Goal: Task Accomplishment & Management: Manage account settings

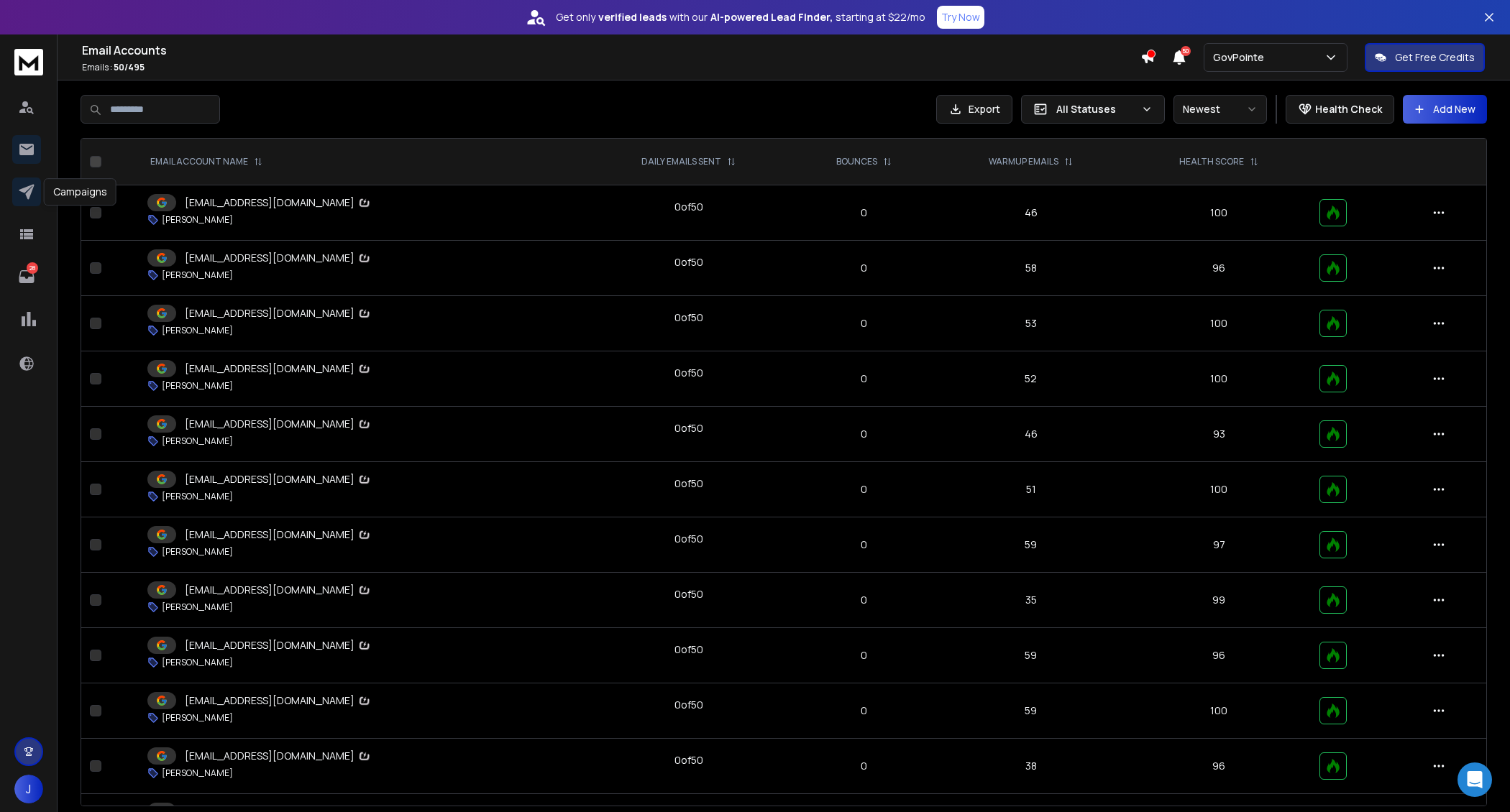
click at [17, 191] on link at bounding box center [26, 192] width 29 height 29
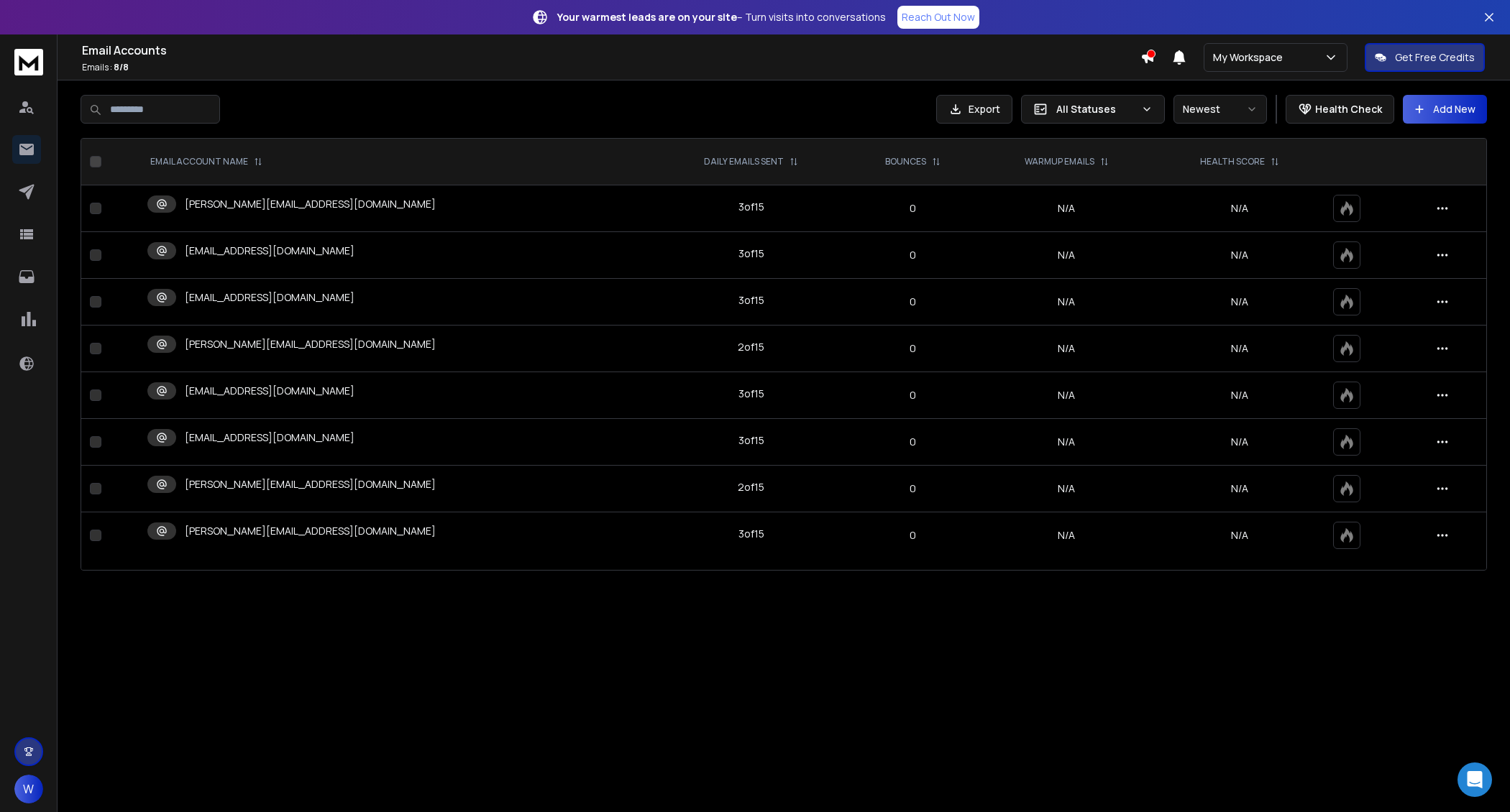
click at [43, 196] on div at bounding box center [29, 194] width 33 height 33
click at [33, 194] on icon at bounding box center [26, 192] width 18 height 18
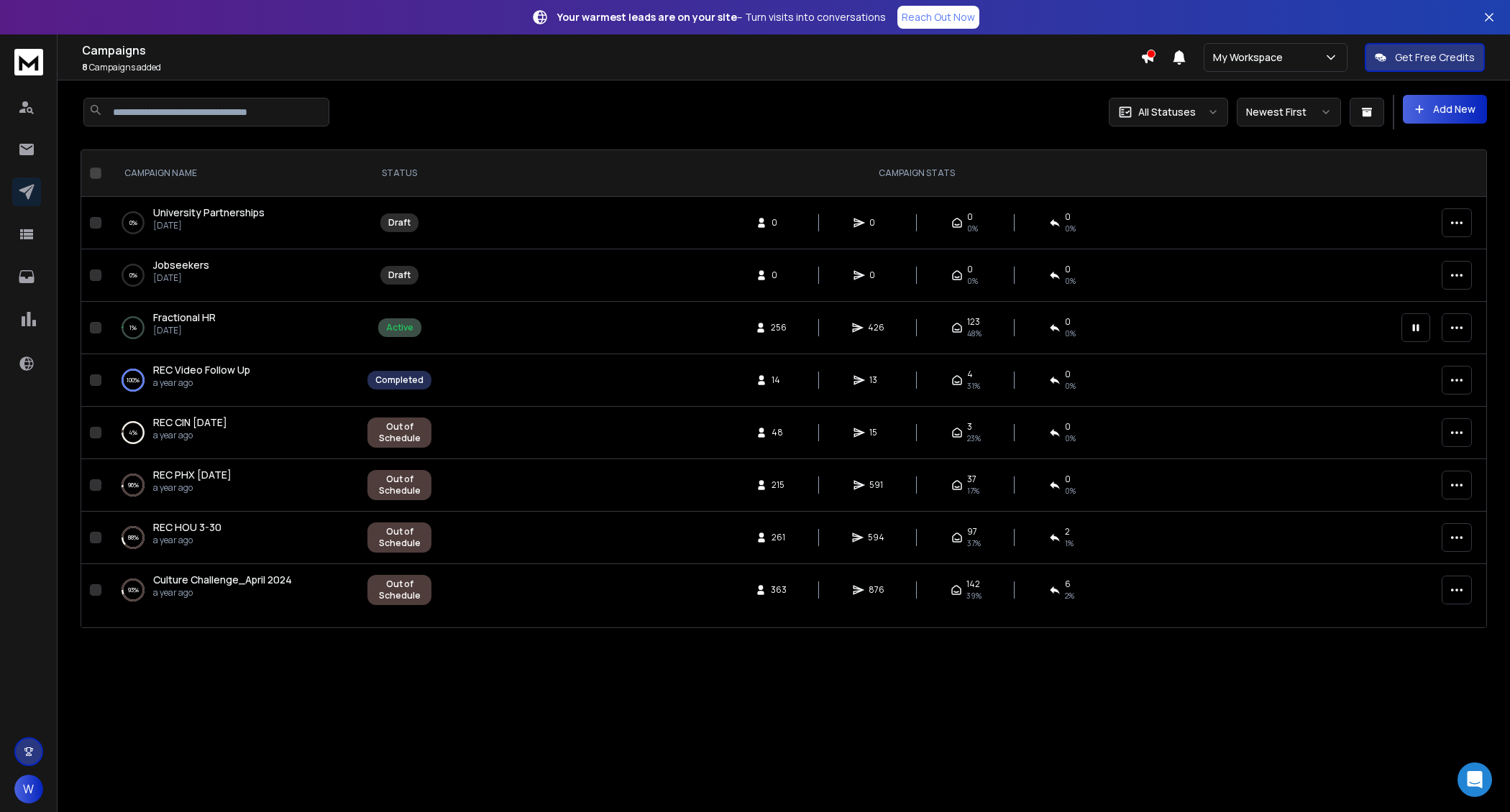
click at [218, 206] on span "University Partnerships" at bounding box center [209, 213] width 112 height 14
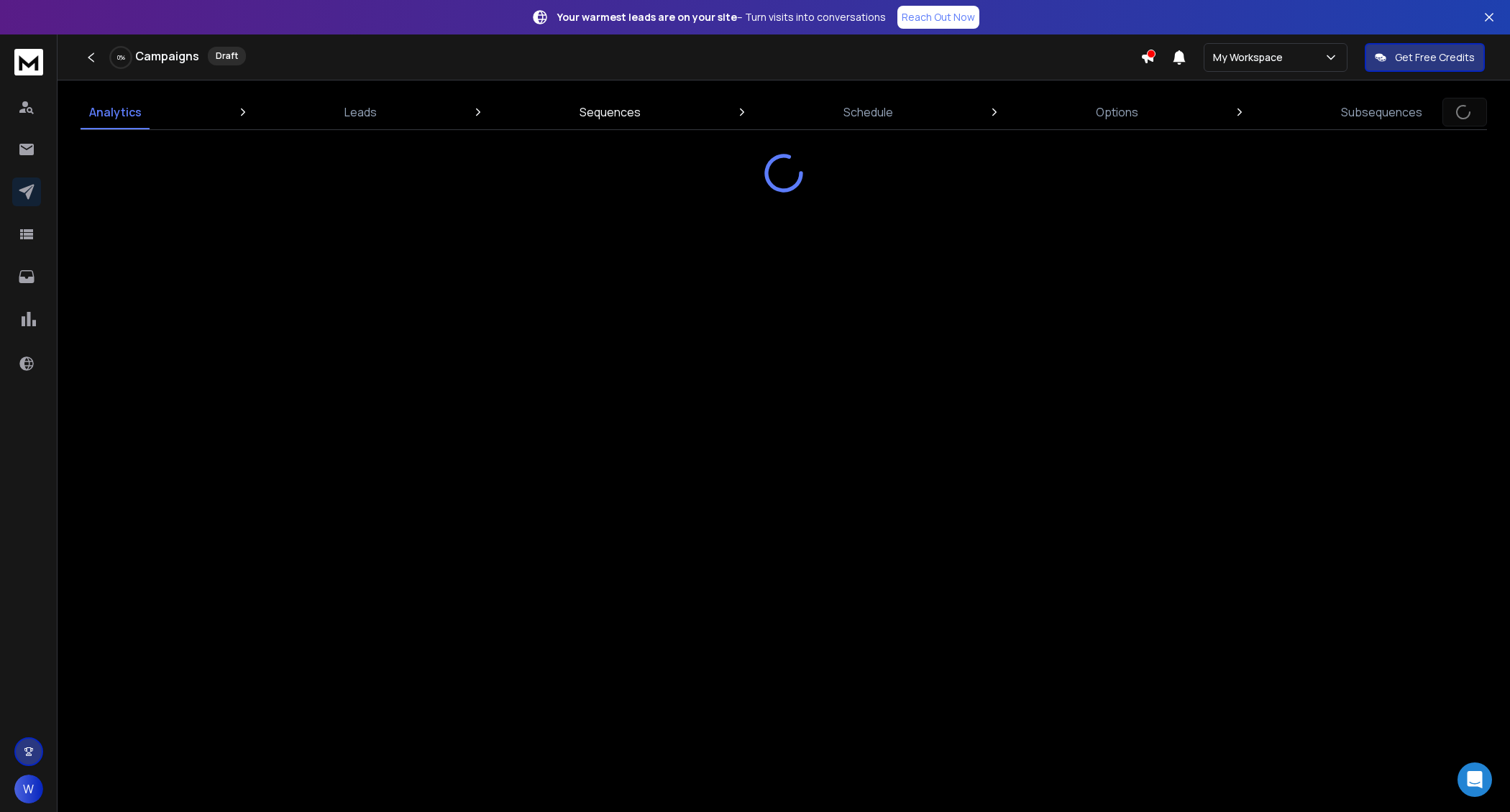
click at [609, 115] on p "Sequences" at bounding box center [610, 113] width 61 height 18
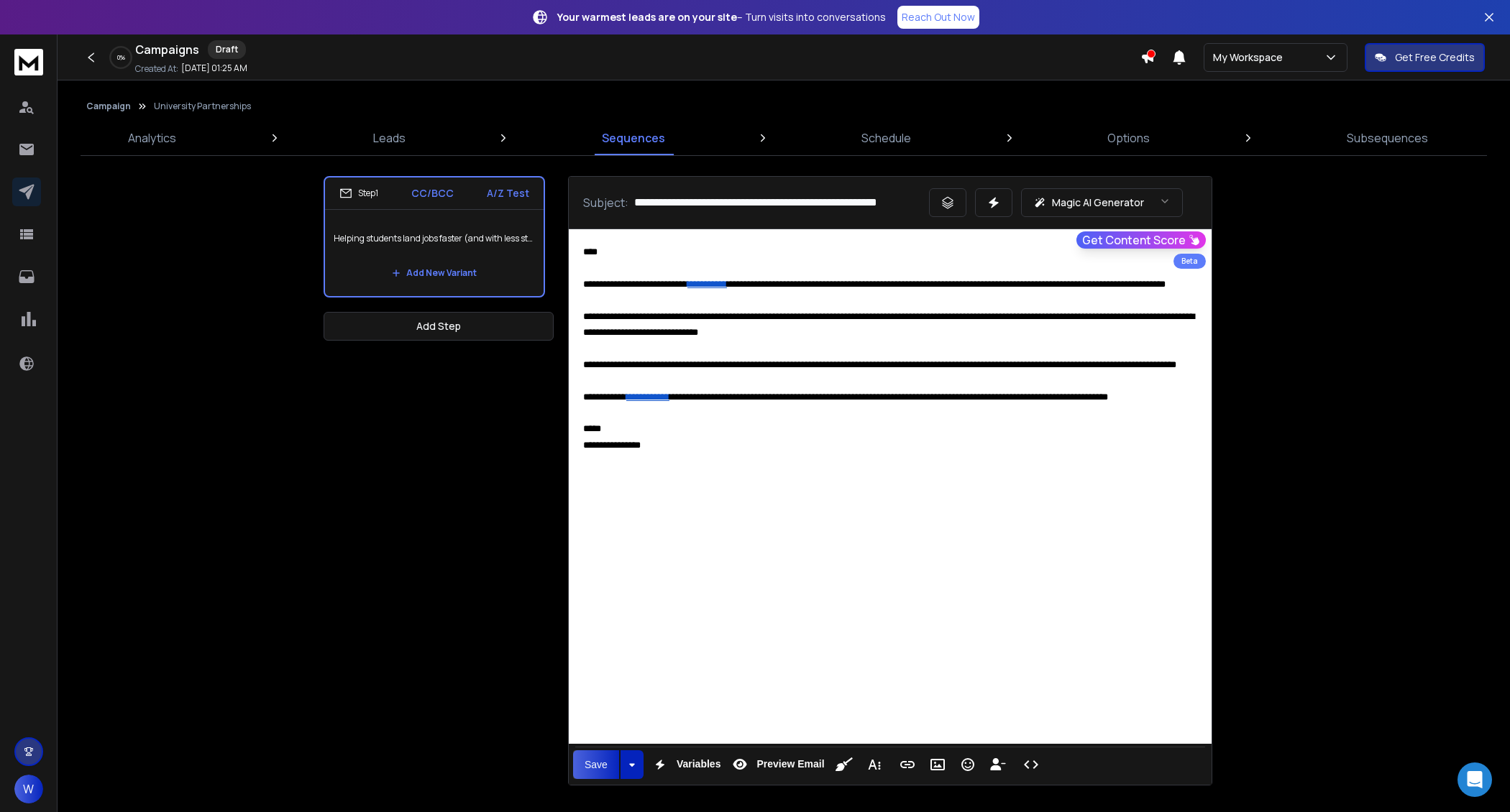
click at [727, 282] on span "**********" at bounding box center [707, 284] width 40 height 10
click at [753, 469] on div at bounding box center [891, 461] width 614 height 16
click at [1123, 141] on p "Options" at bounding box center [1129, 138] width 42 height 18
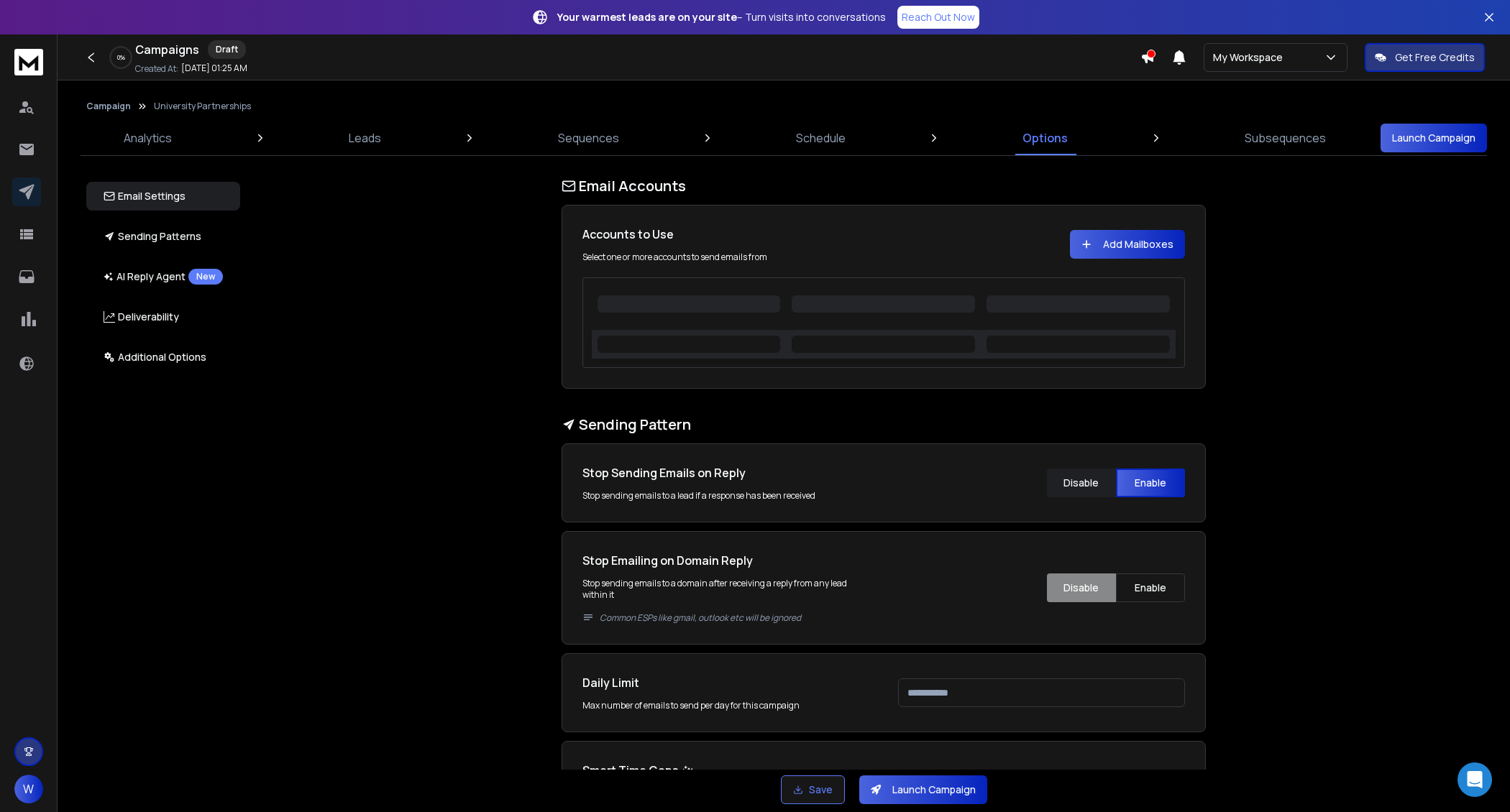
click at [1415, 149] on button "Launch Campaign" at bounding box center [1433, 138] width 106 height 29
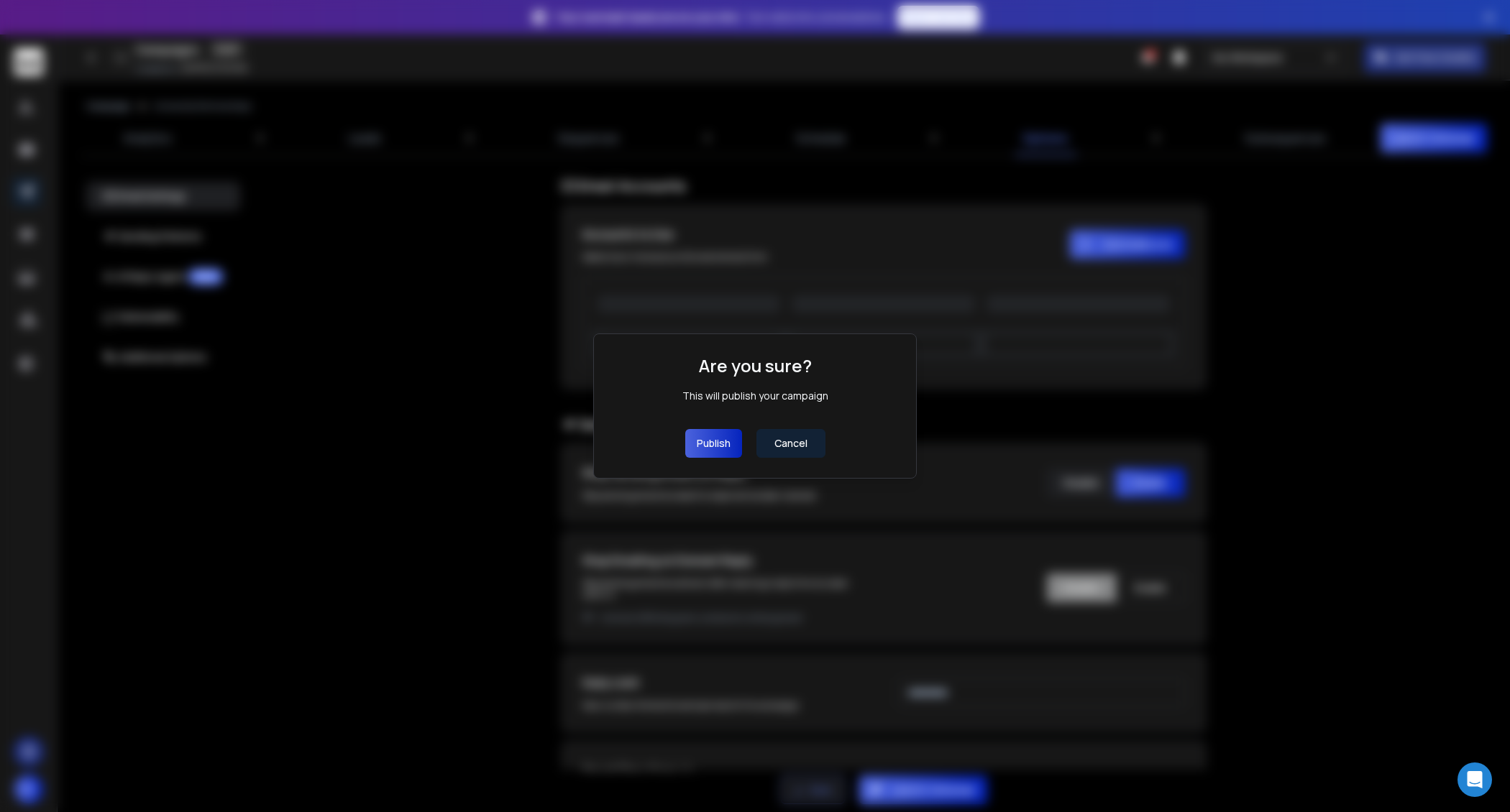
click at [707, 443] on button "Publish" at bounding box center [714, 443] width 57 height 29
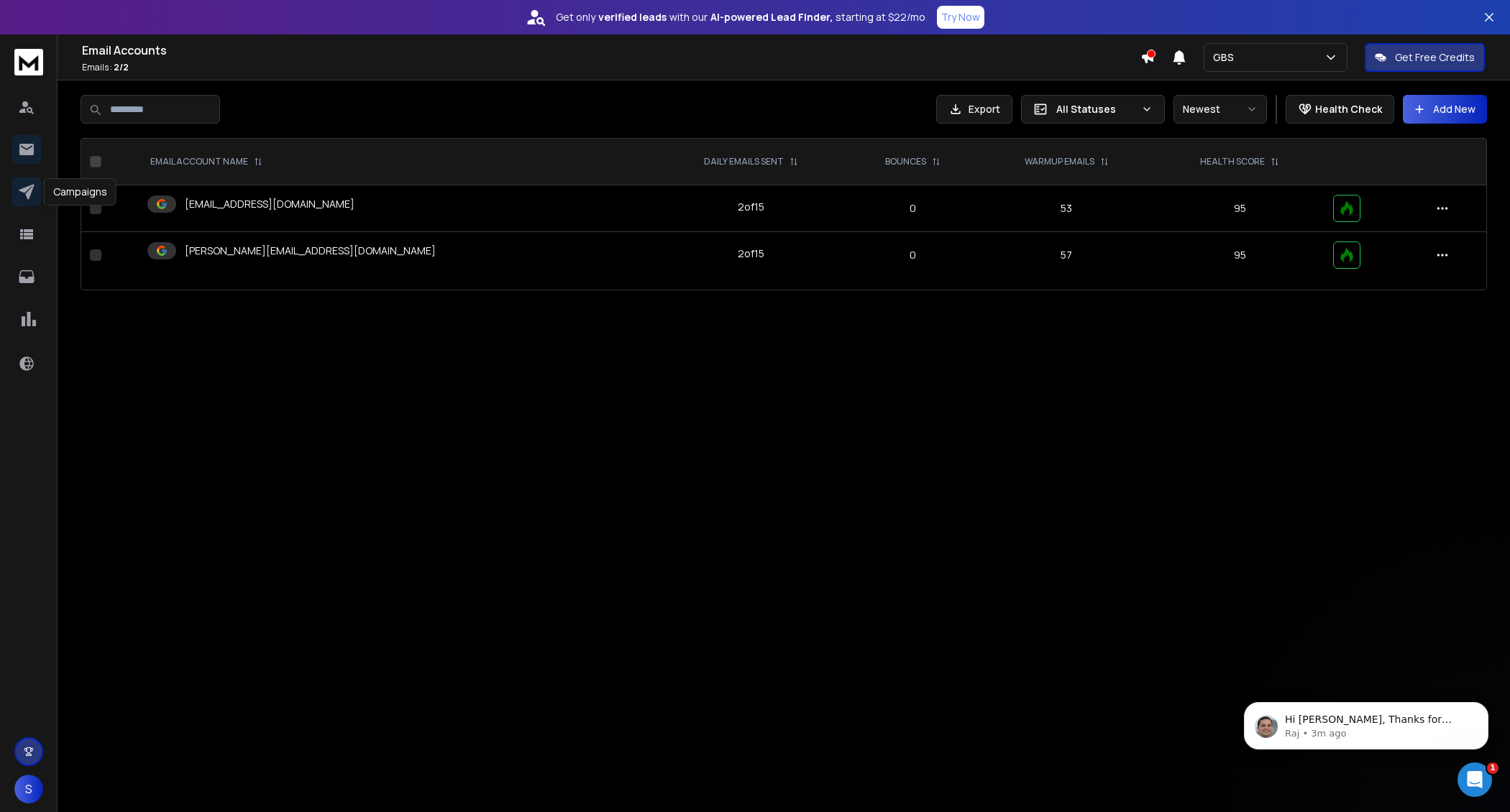
click at [26, 188] on icon at bounding box center [26, 191] width 15 height 15
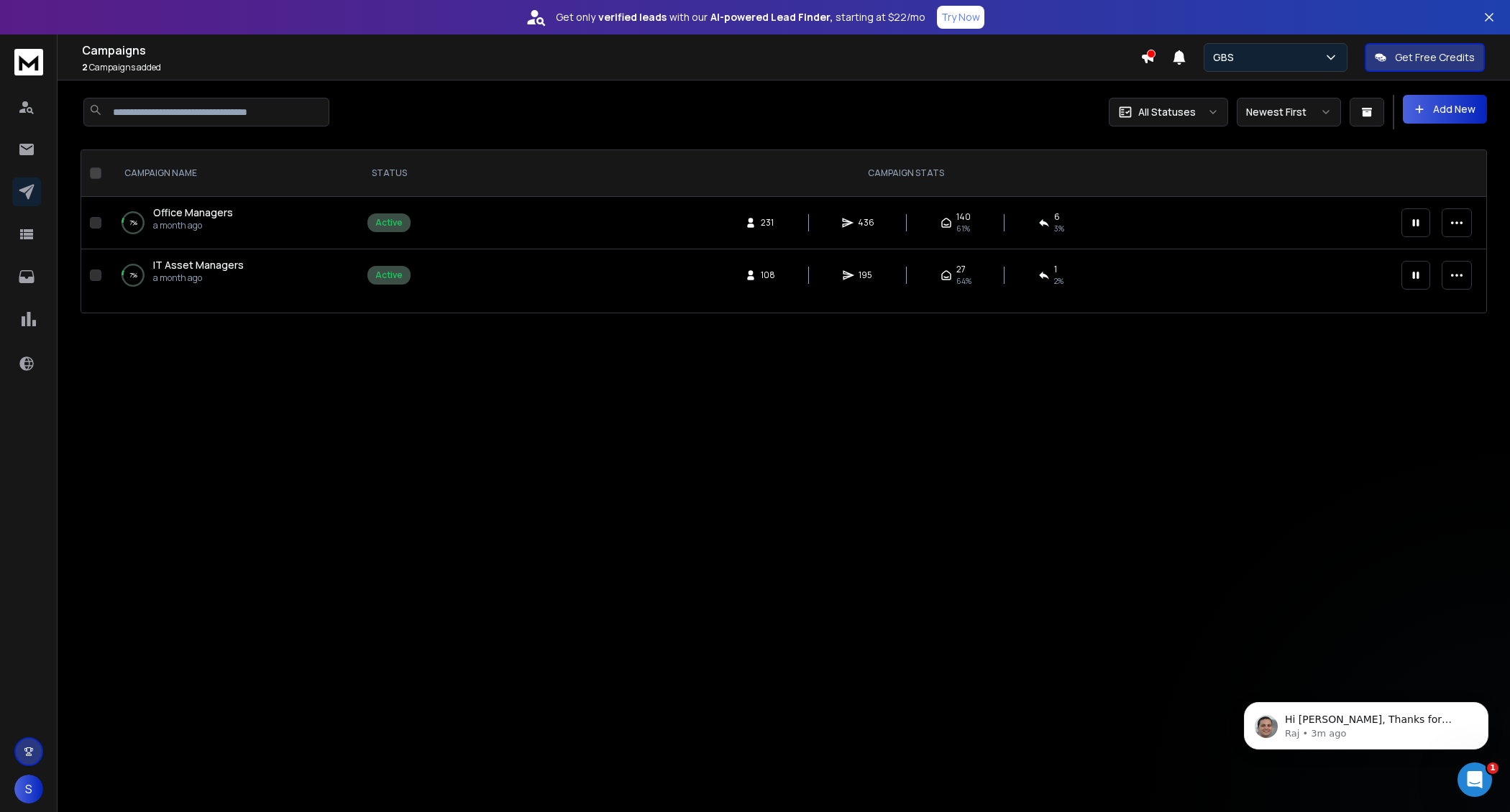
click at [1264, 56] on div "GBS" at bounding box center [1276, 57] width 125 height 14
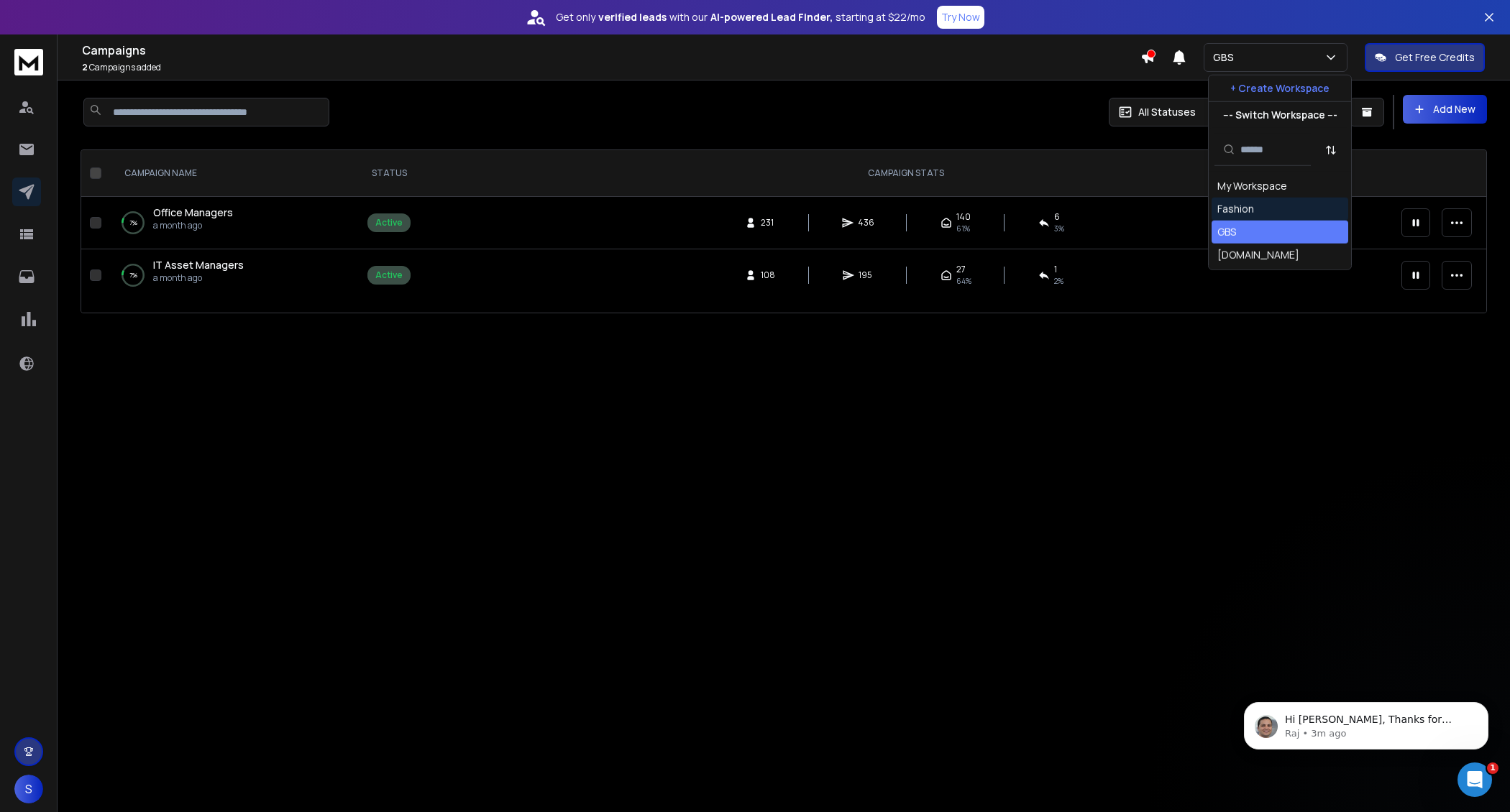
click at [1277, 199] on div "Fashion" at bounding box center [1279, 209] width 136 height 23
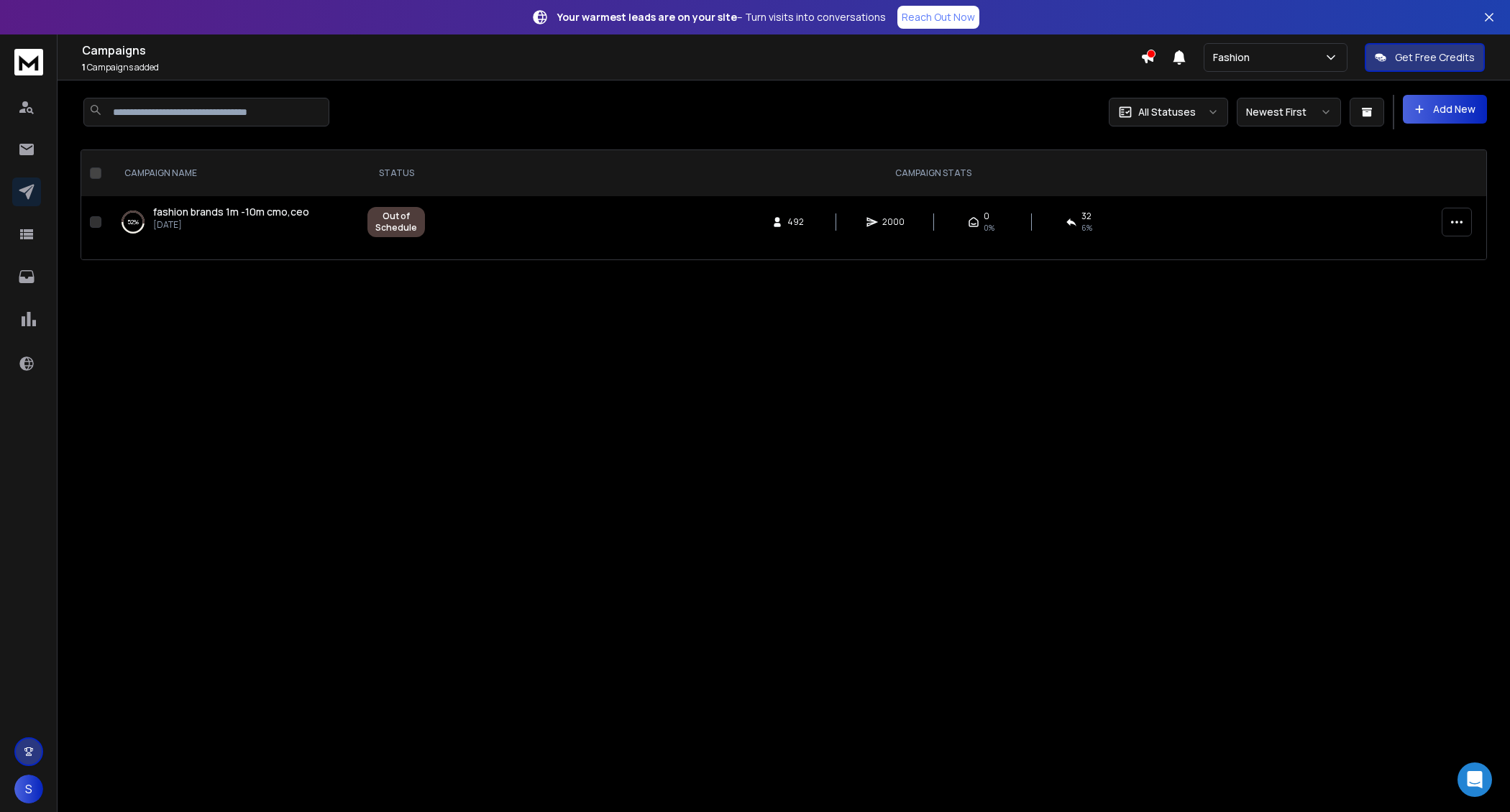
click at [1270, 112] on button "Newest First" at bounding box center [1289, 112] width 105 height 29
click at [1251, 67] on button "Fashion" at bounding box center [1275, 57] width 143 height 29
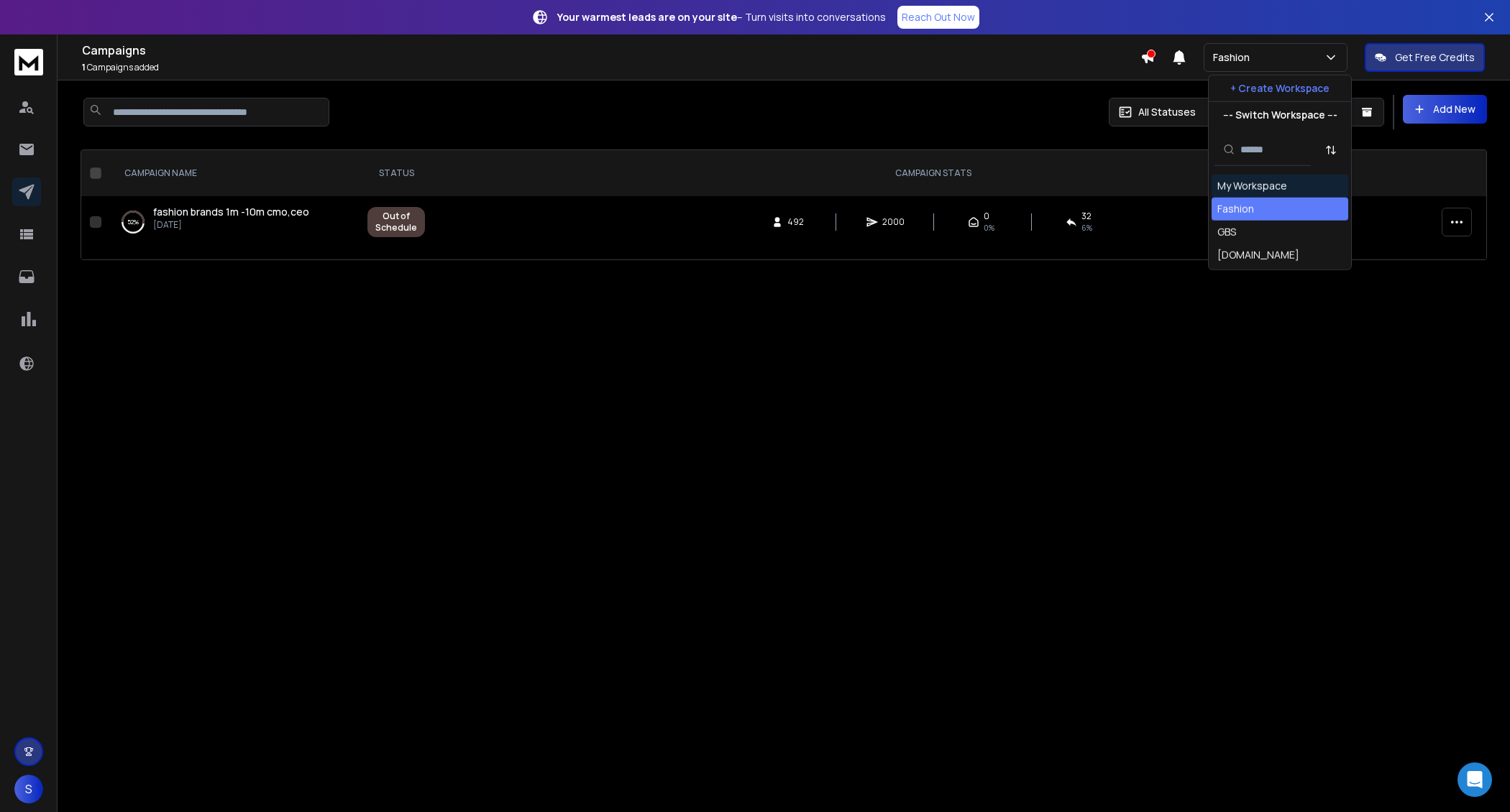
click at [1235, 185] on div "My Workspace" at bounding box center [1252, 186] width 70 height 14
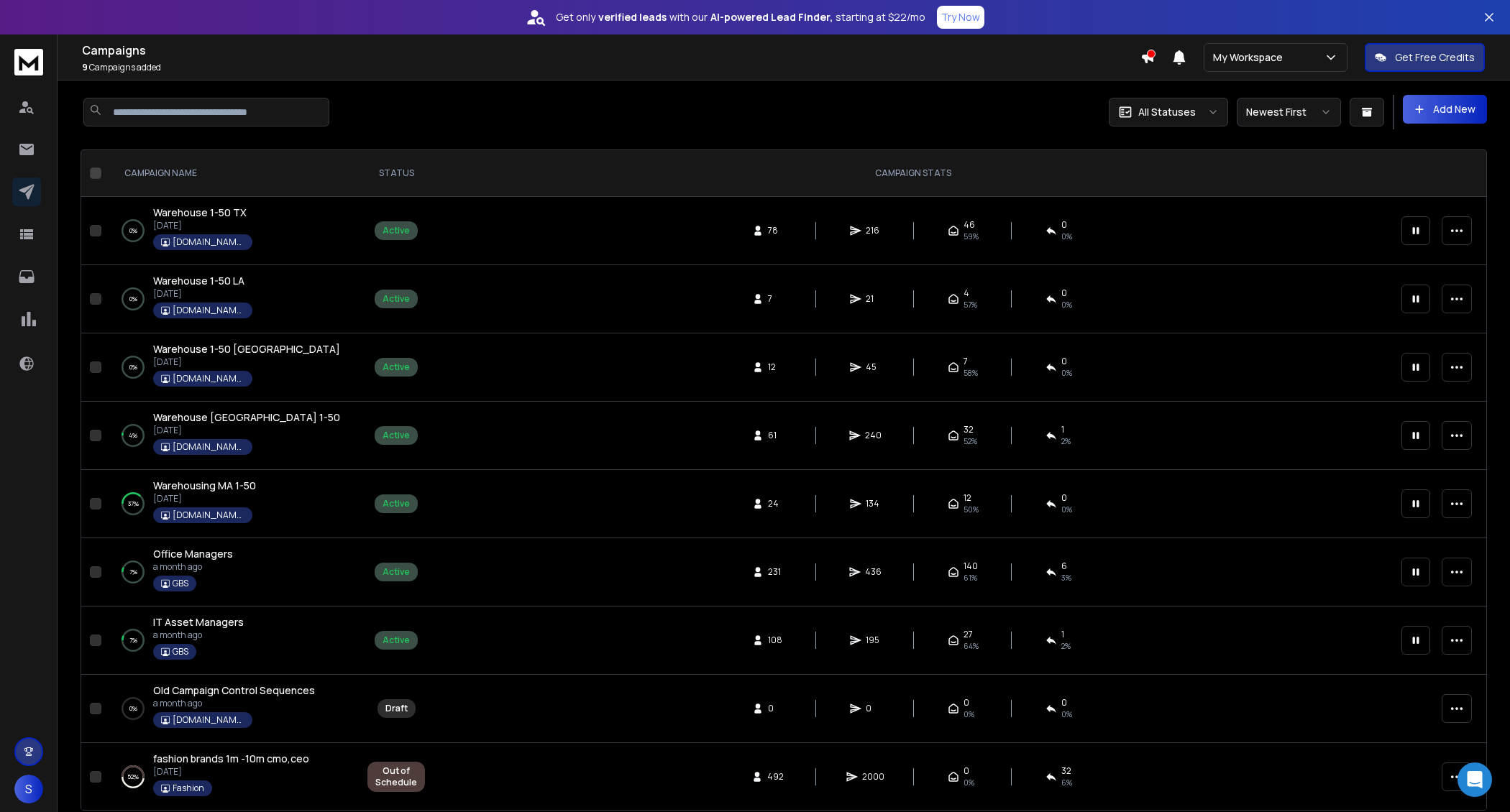
click at [169, 216] on span "Warehouse 1-50 TX" at bounding box center [200, 213] width 93 height 14
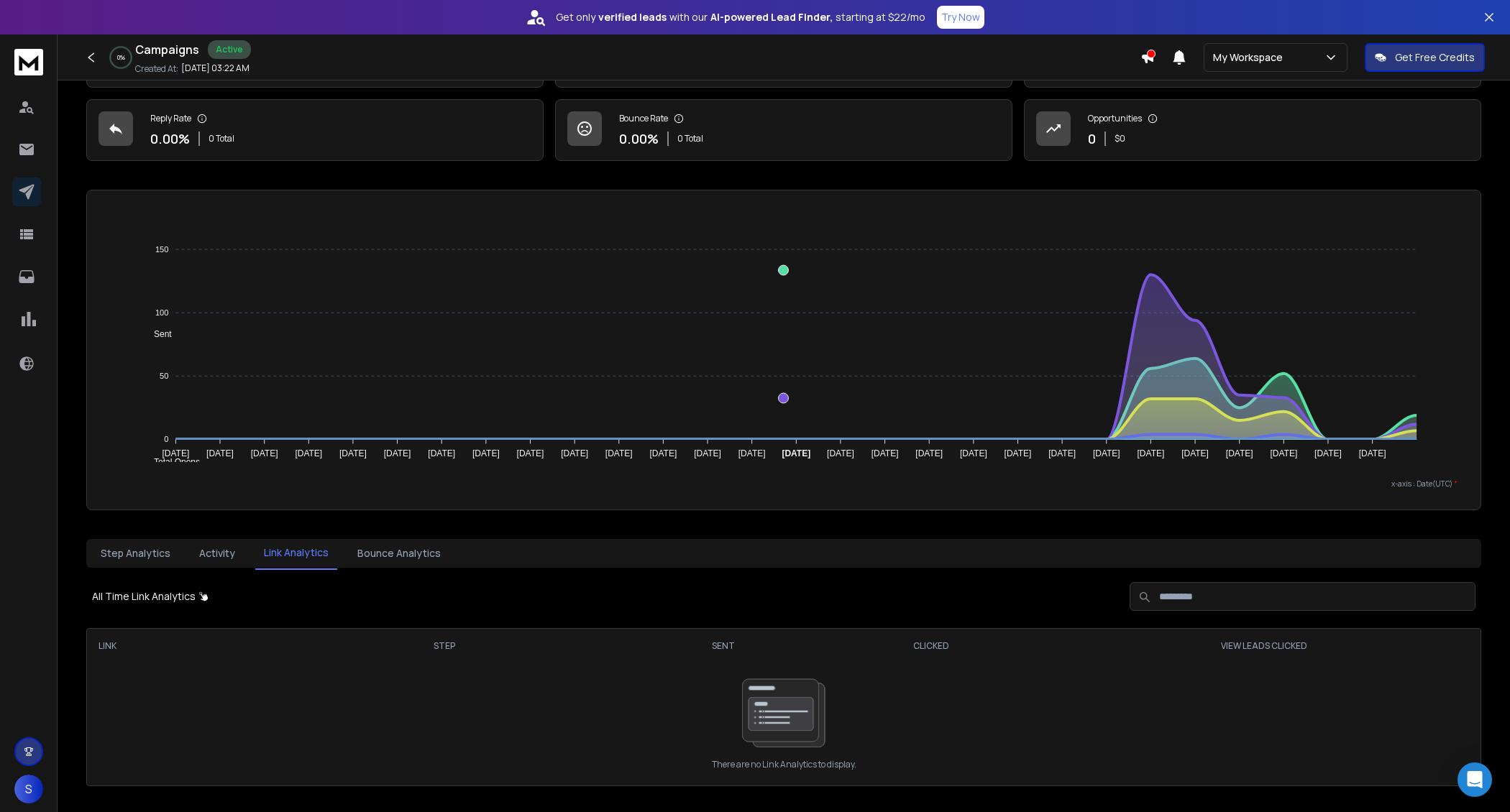
scroll to position [205, 0]
click at [312, 457] on div "Leads Contacted 78 Open Rate 58.97 % 46 Total Click Rate 5.13 % 4 Total Reply R…" at bounding box center [783, 412] width 1395 height 766
click at [214, 554] on button "Activity" at bounding box center [217, 557] width 53 height 32
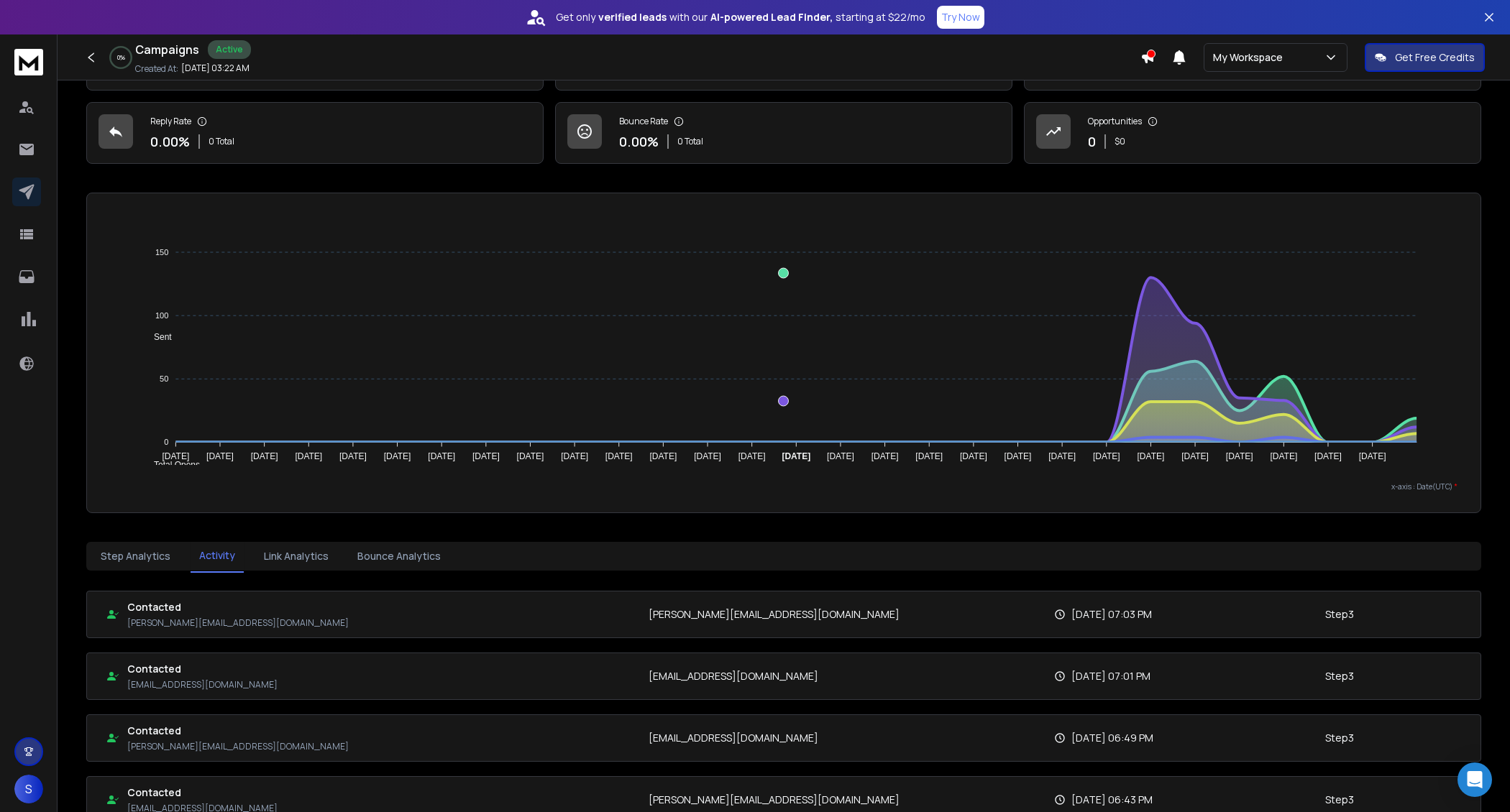
click at [164, 560] on button "Step Analytics" at bounding box center [136, 557] width 87 height 32
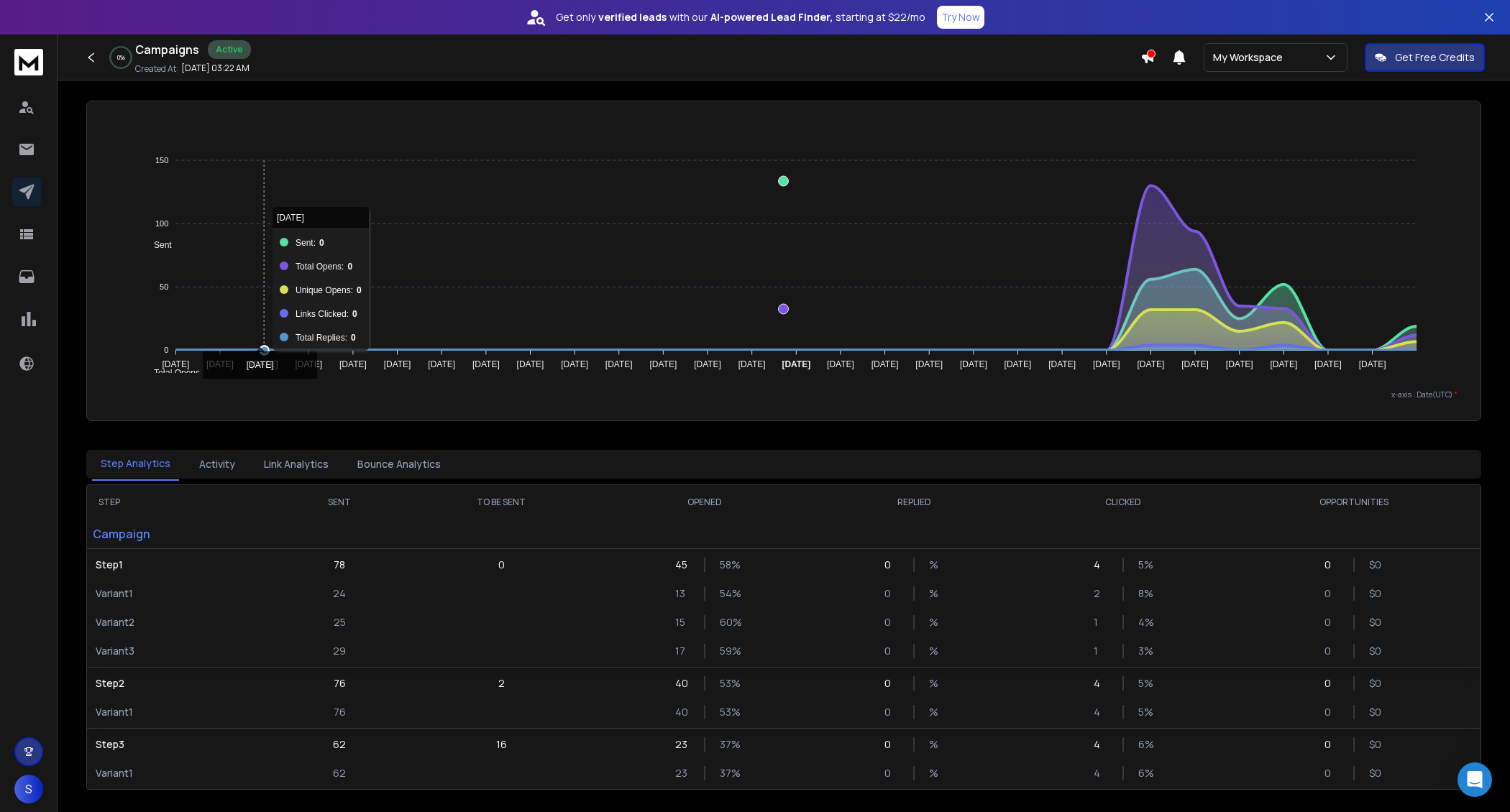
scroll to position [0, 0]
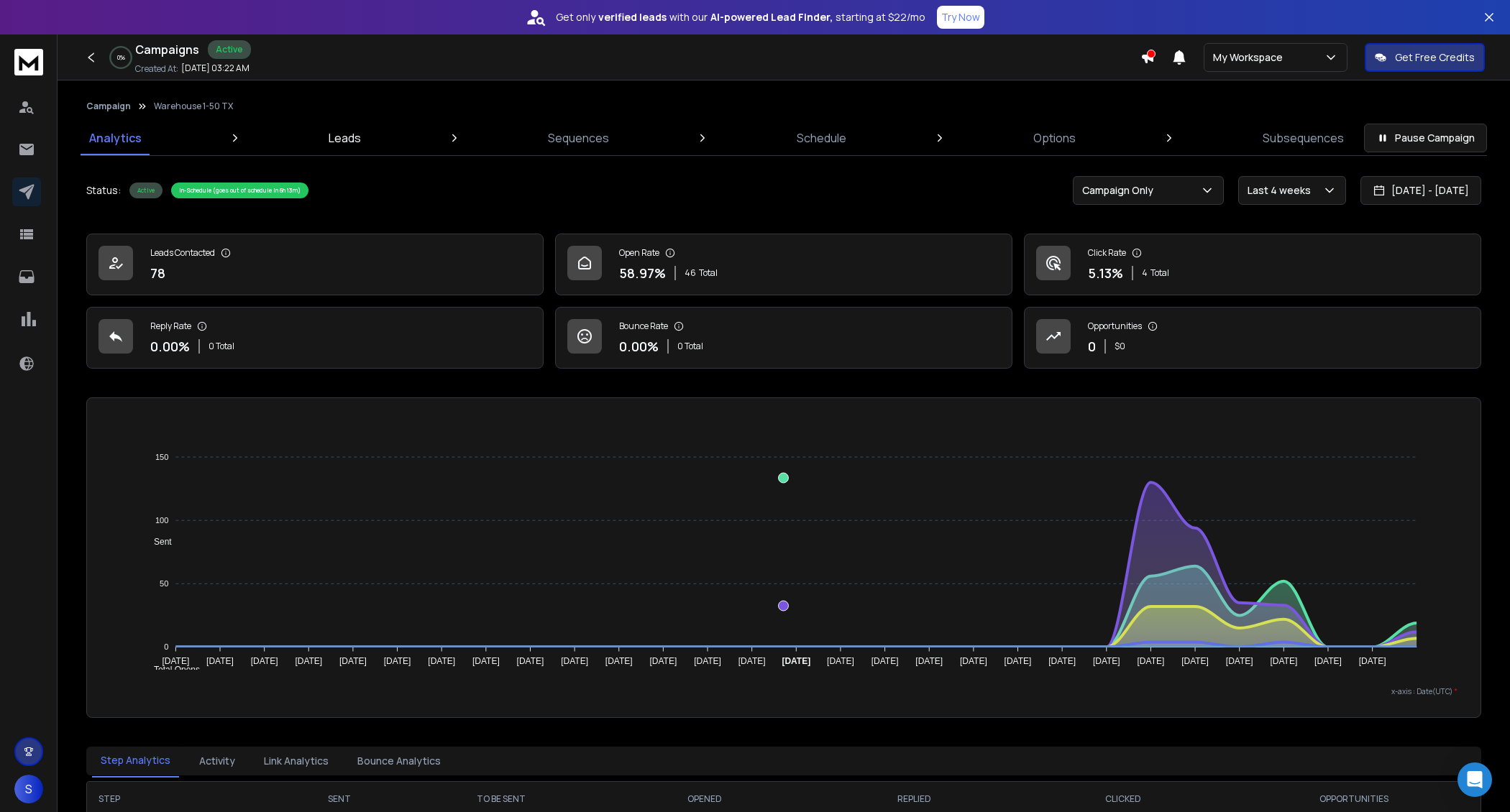
click at [336, 142] on p "Leads" at bounding box center [344, 138] width 33 height 18
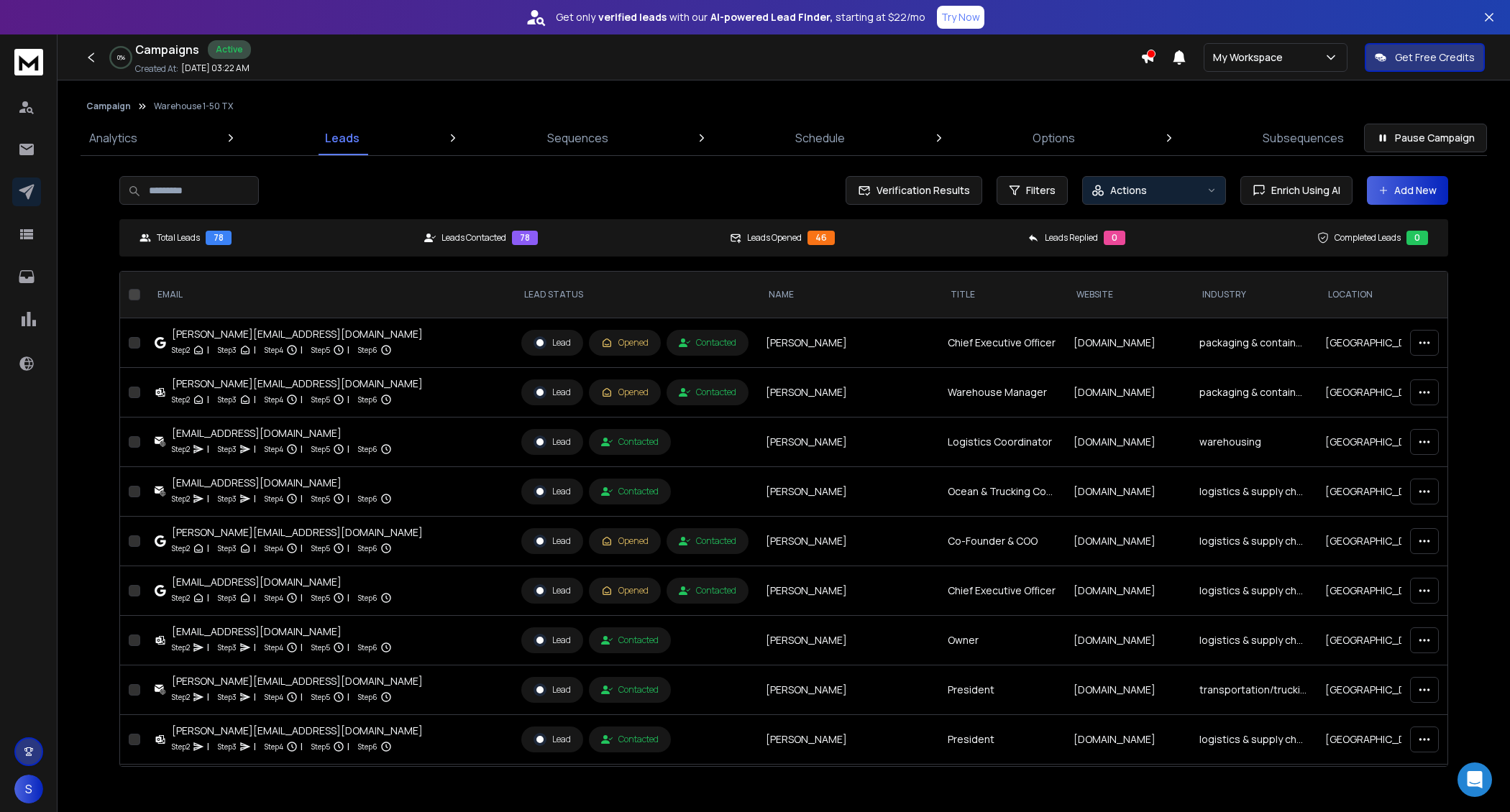
click at [1135, 193] on p "Actions" at bounding box center [1129, 190] width 37 height 14
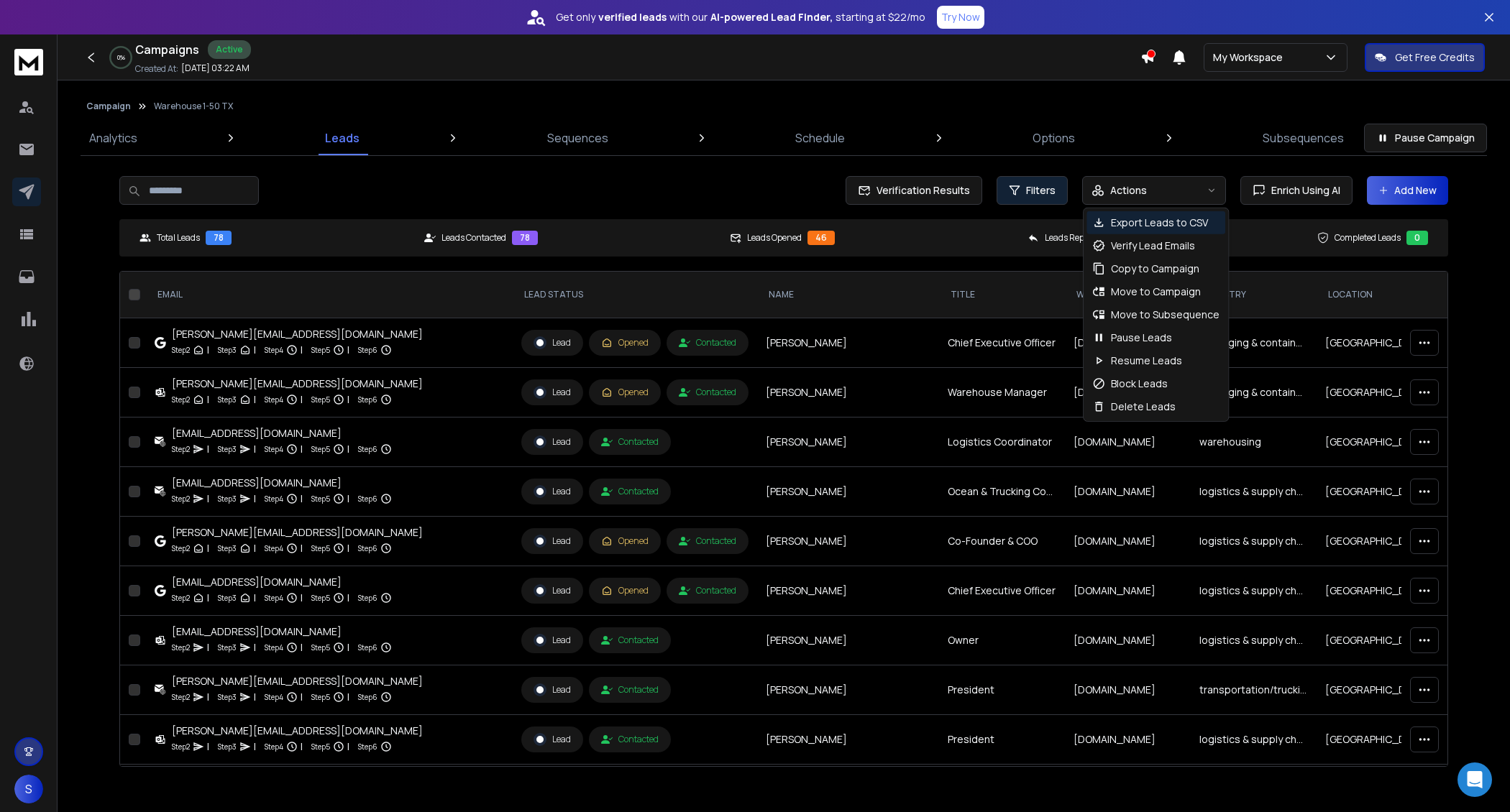
click at [1045, 199] on button "Filters" at bounding box center [1032, 190] width 71 height 29
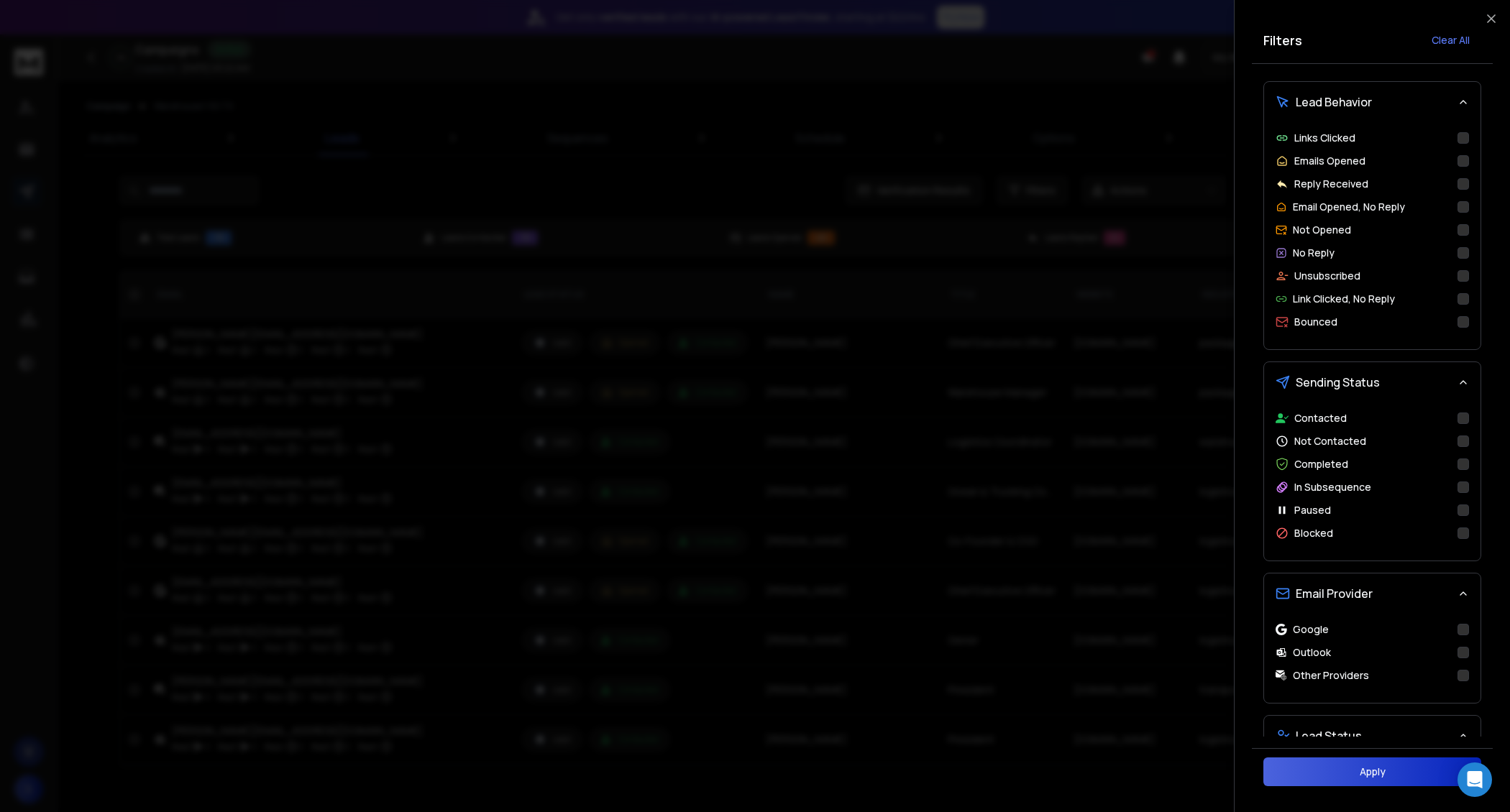
click at [1340, 139] on p "Links Clicked" at bounding box center [1324, 138] width 61 height 14
click at [1458, 139] on button "Links Clicked" at bounding box center [1463, 137] width 11 height 11
click at [1385, 775] on button "Apply" at bounding box center [1373, 772] width 218 height 29
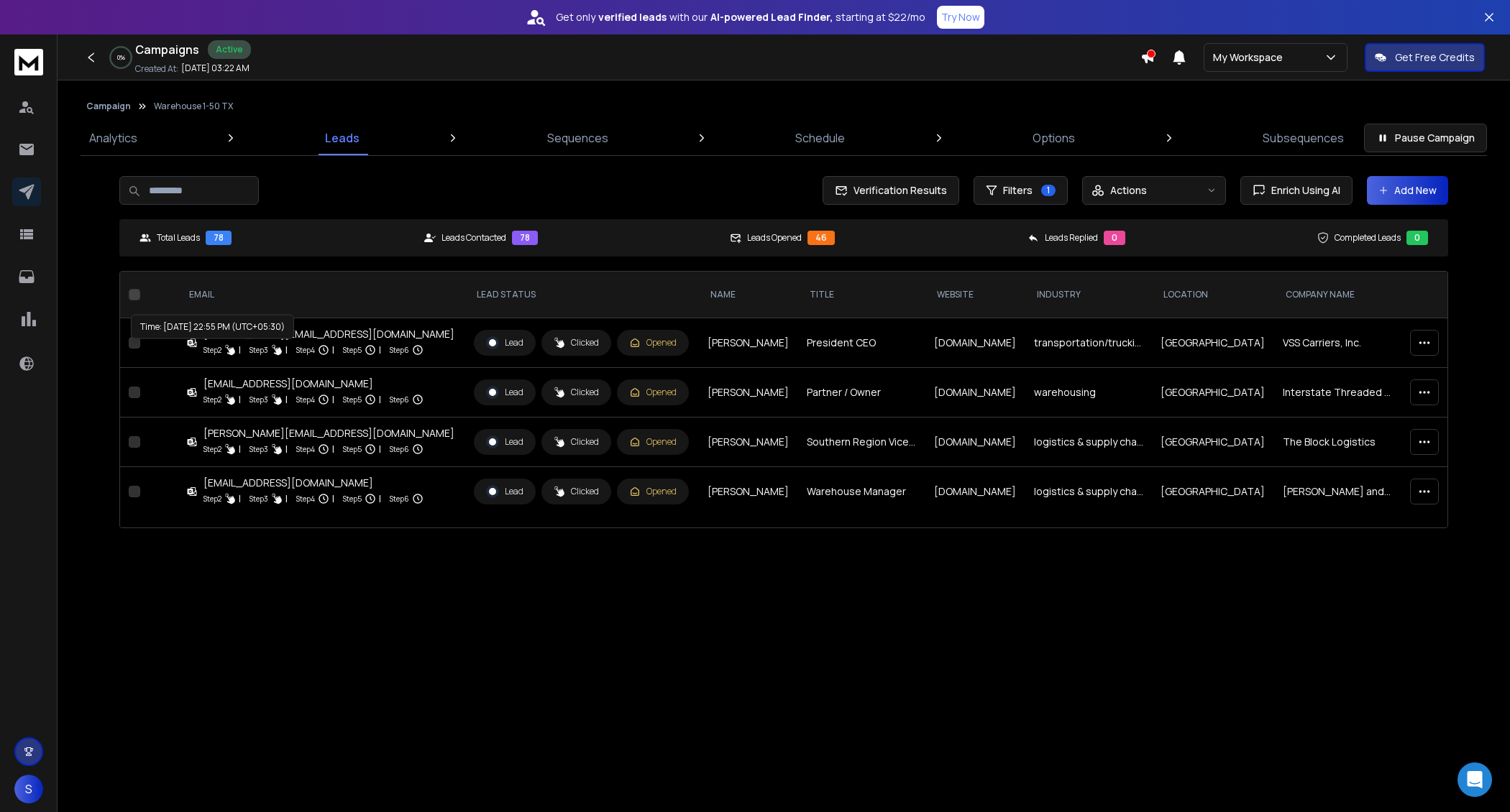
click at [241, 332] on div "Time: 12 Sep, 2025 22:55 PM (UTC +05:30 )" at bounding box center [213, 327] width 164 height 25
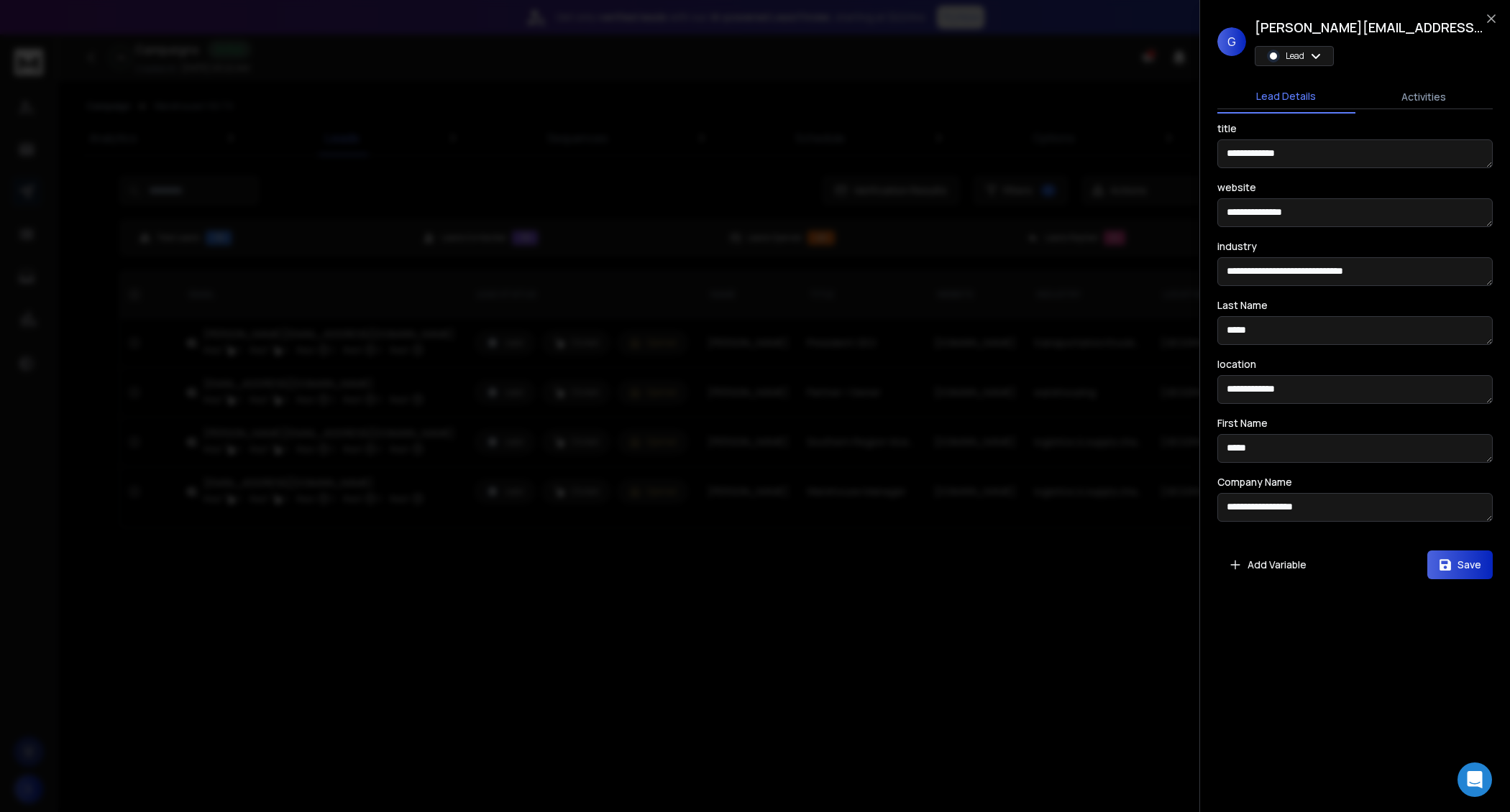
click at [1428, 96] on button "Activities" at bounding box center [1425, 97] width 138 height 32
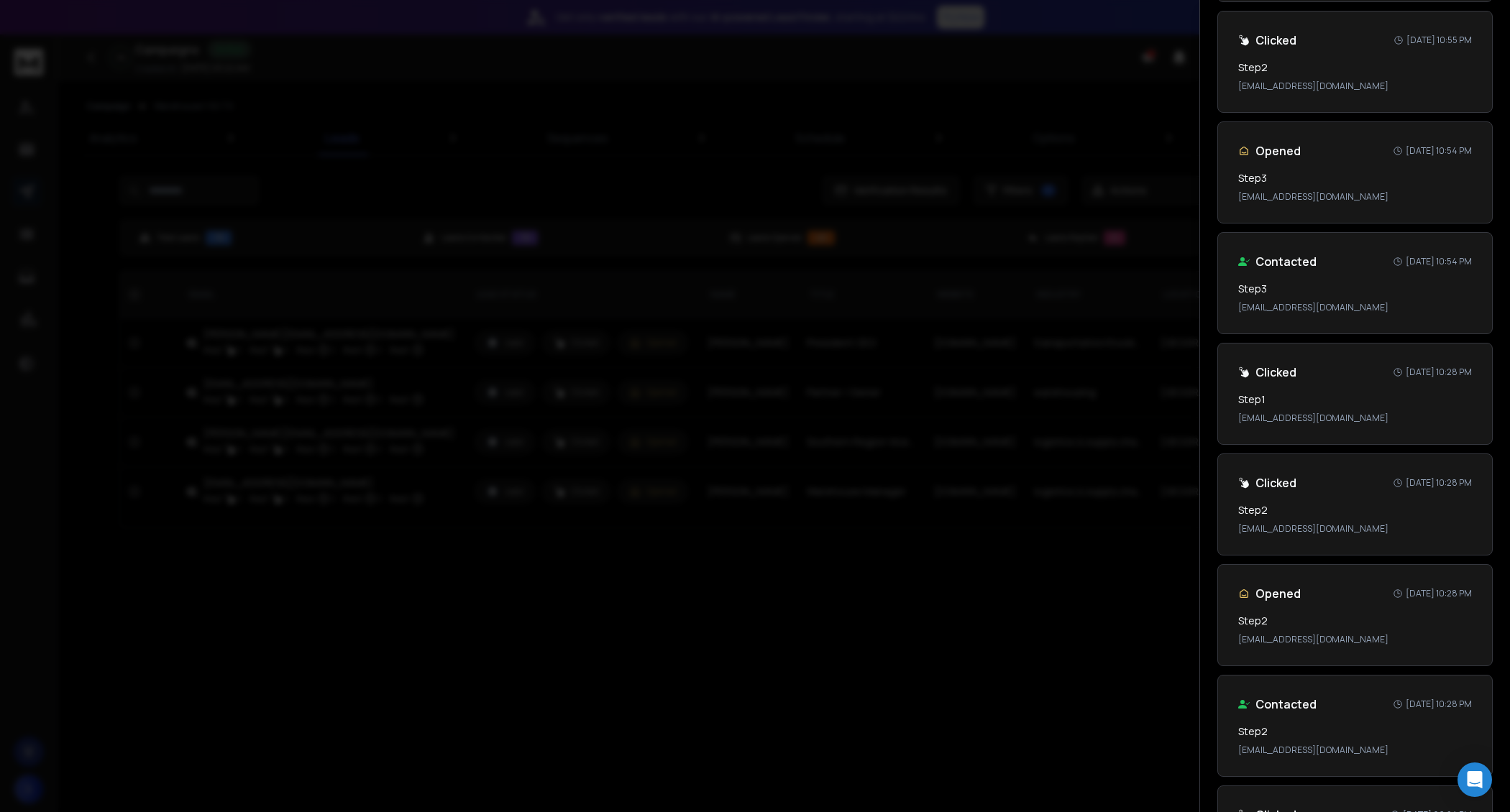
scroll to position [335, 0]
click at [1125, 565] on div at bounding box center [755, 406] width 1510 height 812
